Goal: Task Accomplishment & Management: Use online tool/utility

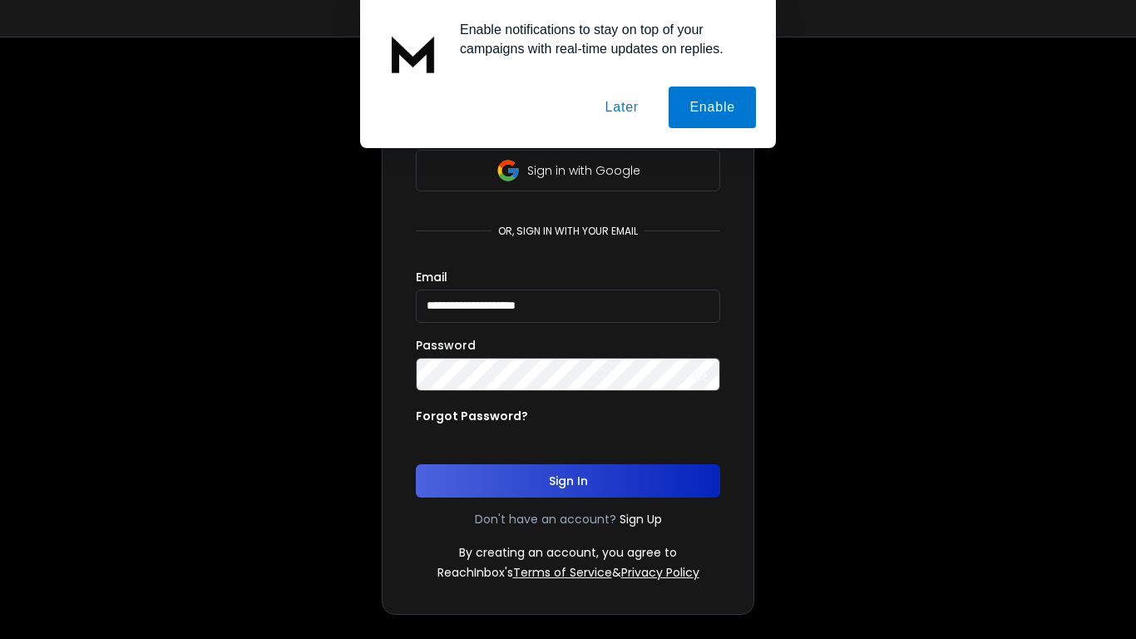
type input "**********"
click at [568, 480] on button "Sign In" at bounding box center [568, 480] width 304 height 33
